Goal: Navigation & Orientation: Find specific page/section

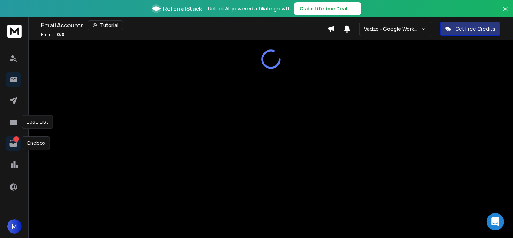
click at [10, 140] on icon at bounding box center [13, 143] width 8 height 6
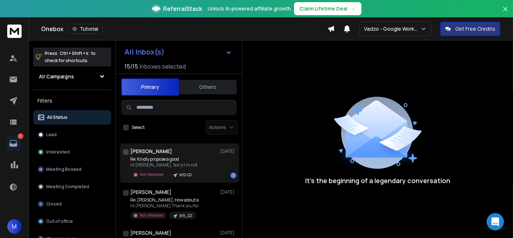
click at [195, 158] on p "Re: Kindly propose a good" at bounding box center [163, 159] width 67 height 6
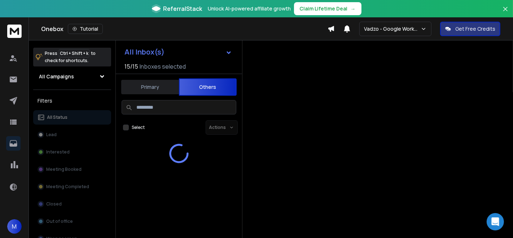
click at [210, 89] on button "Others" at bounding box center [208, 86] width 58 height 17
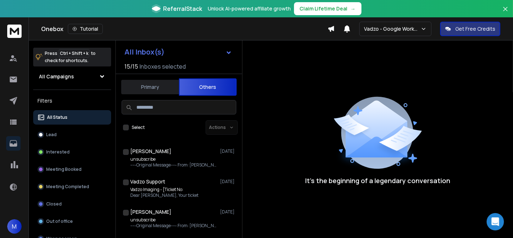
click at [155, 92] on button "Primary" at bounding box center [150, 87] width 58 height 16
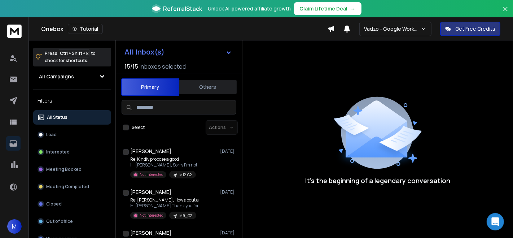
click at [204, 87] on button "Others" at bounding box center [208, 87] width 58 height 16
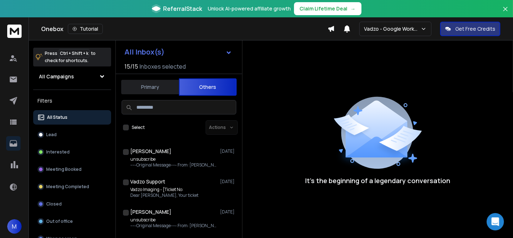
click at [153, 85] on button "Primary" at bounding box center [150, 87] width 58 height 16
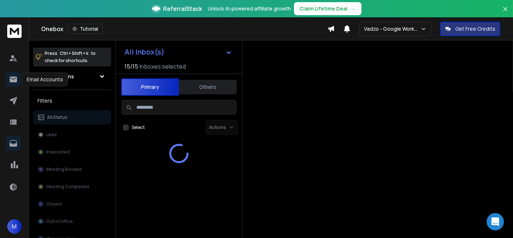
click at [12, 76] on icon at bounding box center [13, 79] width 9 height 9
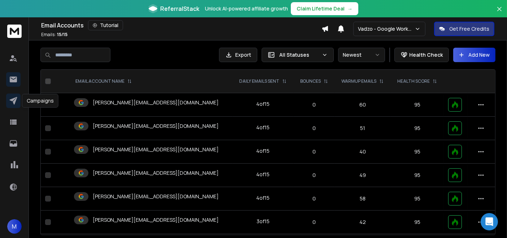
click at [10, 102] on icon at bounding box center [13, 100] width 9 height 9
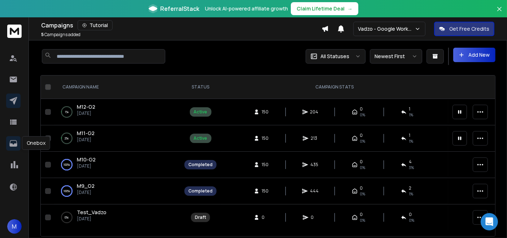
click at [6, 146] on link at bounding box center [13, 143] width 14 height 14
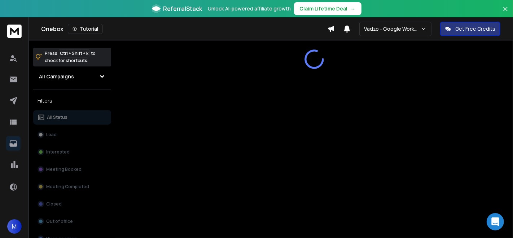
click at [4, 119] on div "M" at bounding box center [14, 128] width 29 height 223
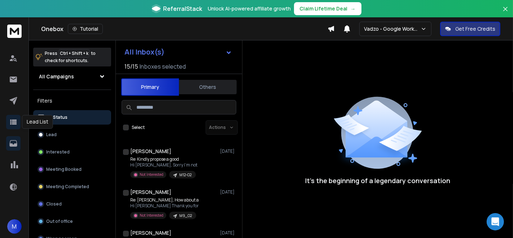
click at [8, 121] on link at bounding box center [13, 122] width 14 height 14
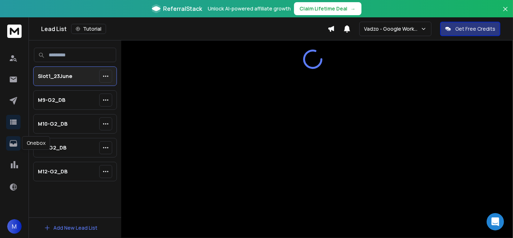
click at [12, 141] on icon at bounding box center [13, 143] width 9 height 9
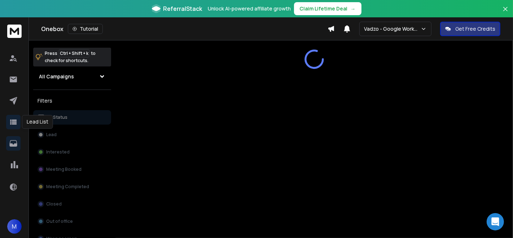
click at [9, 121] on icon at bounding box center [13, 122] width 9 height 9
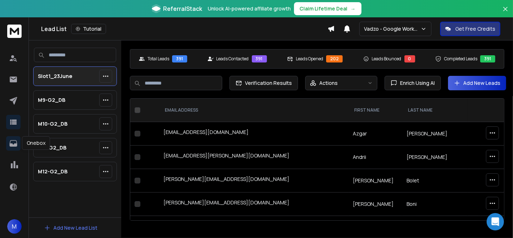
click at [9, 146] on icon at bounding box center [13, 143] width 9 height 9
